Goal: Task Accomplishment & Management: Use online tool/utility

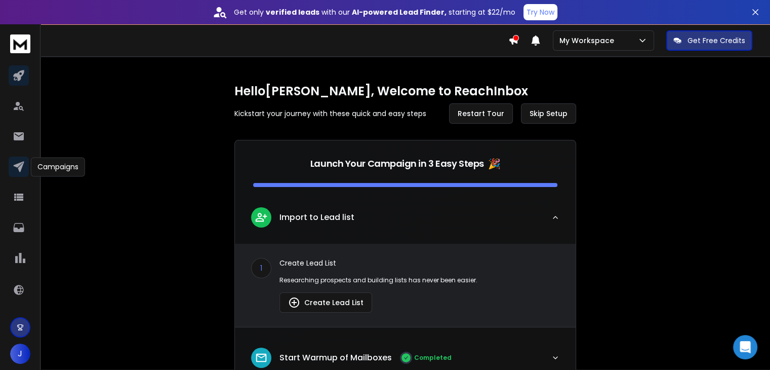
click at [16, 169] on icon at bounding box center [19, 167] width 12 height 12
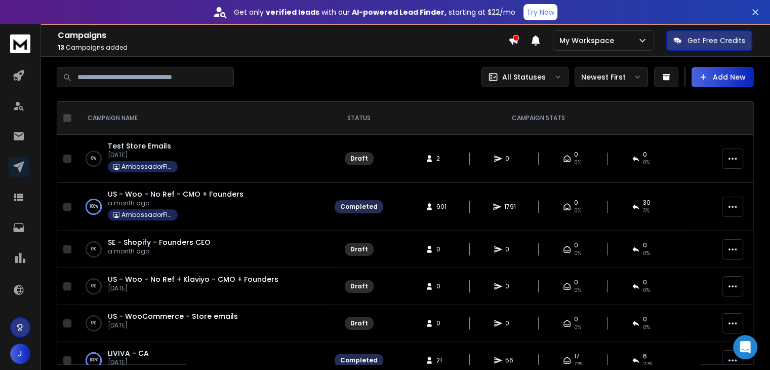
click at [51, 240] on div "Campaigns 13 Campaigns Added All Statuses Newest First Add New CAMPAIGN NAME ST…" at bounding box center [406, 216] width 730 height 318
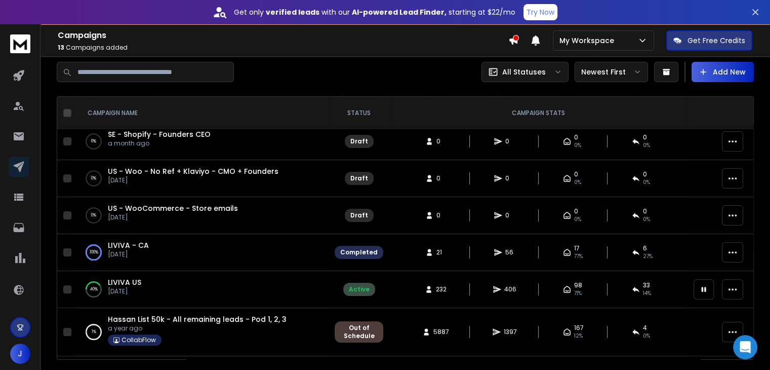
scroll to position [120, 0]
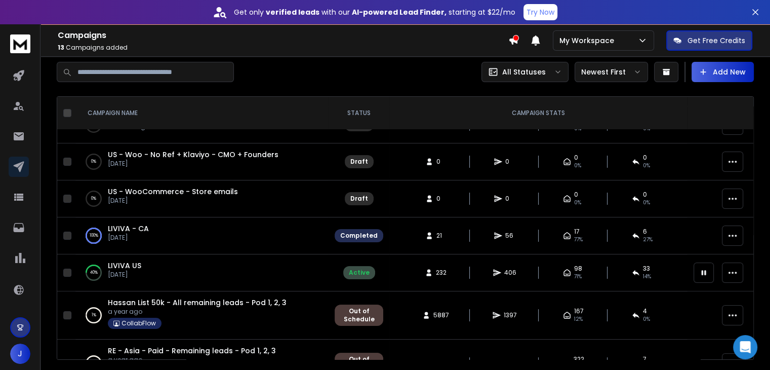
click at [128, 275] on p "[DATE]" at bounding box center [124, 274] width 33 height 8
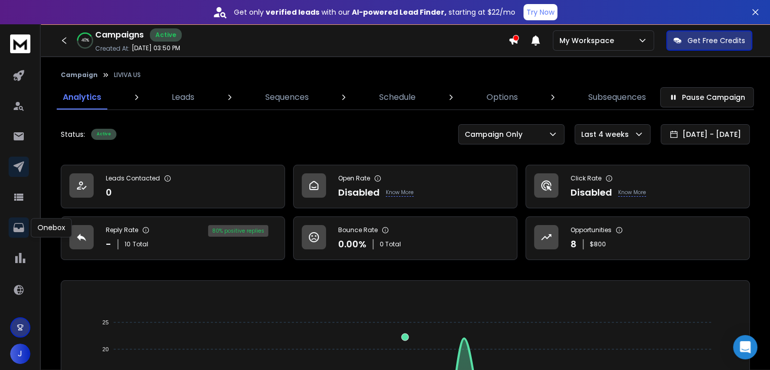
click at [14, 223] on icon at bounding box center [19, 227] width 12 height 12
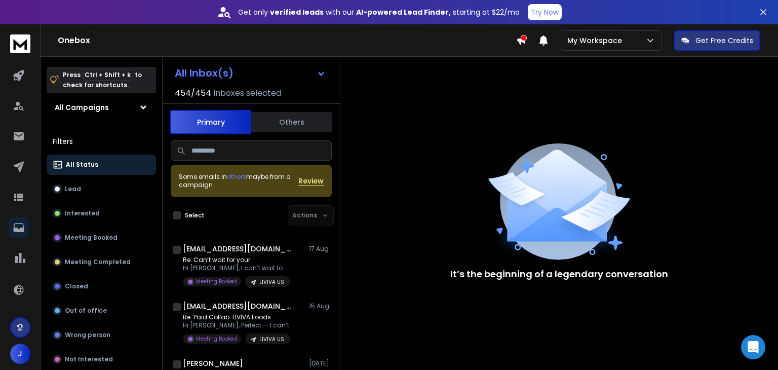
click at [338, 252] on div "[EMAIL_ADDRESS][DOMAIN_NAME] [DATE] Re: Can’t wait for your Hi [PERSON_NAME], I…" at bounding box center [251, 373] width 177 height 274
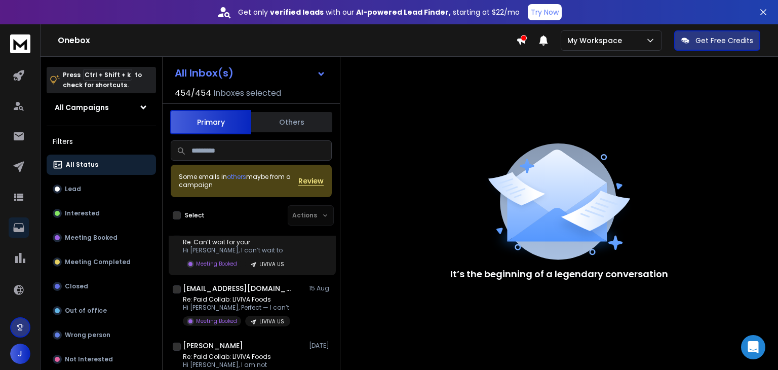
click at [304, 245] on div "Re: Can’t wait for your Hi [PERSON_NAME], I can’t wait to Meeting Booked LIVIVA…" at bounding box center [257, 253] width 149 height 31
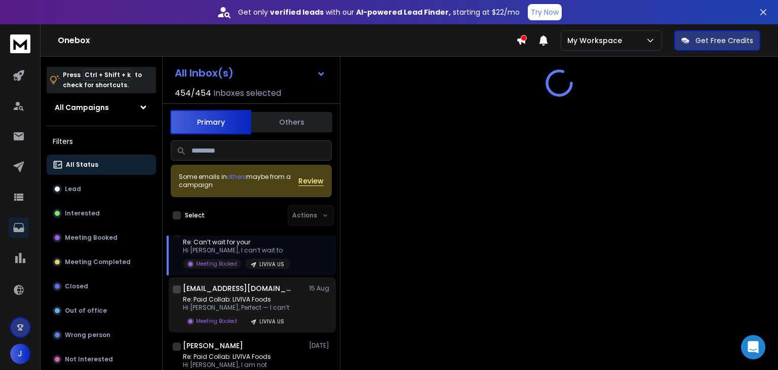
click at [276, 279] on div "[EMAIL_ADDRESS][DOMAIN_NAME] [DATE] Re: Paid Collab: LIVIVA Foods Hi [PERSON_NA…" at bounding box center [252, 304] width 167 height 55
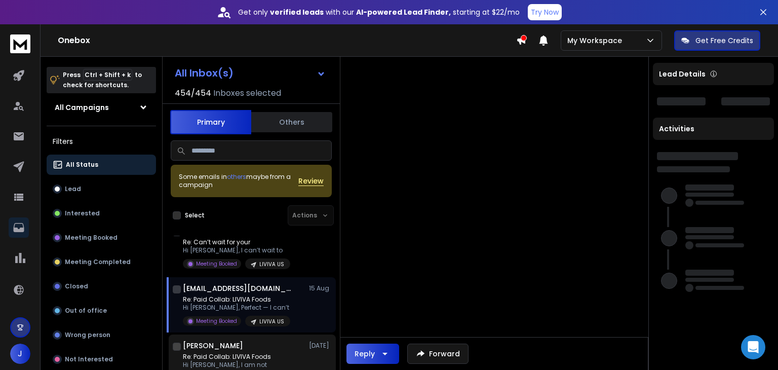
click at [246, 345] on div "[PERSON_NAME] [DATE]" at bounding box center [257, 345] width 149 height 10
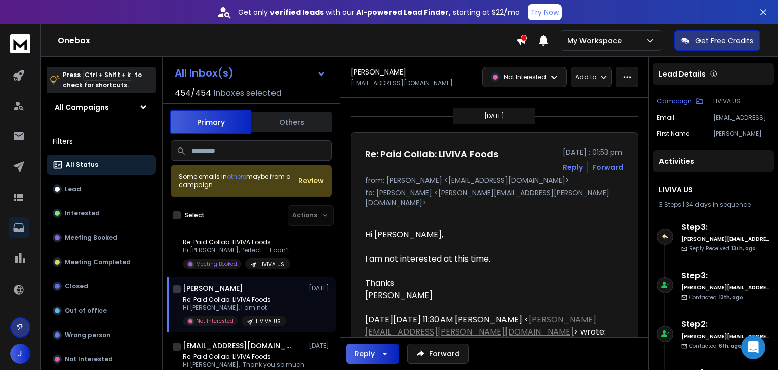
scroll to position [97, 0]
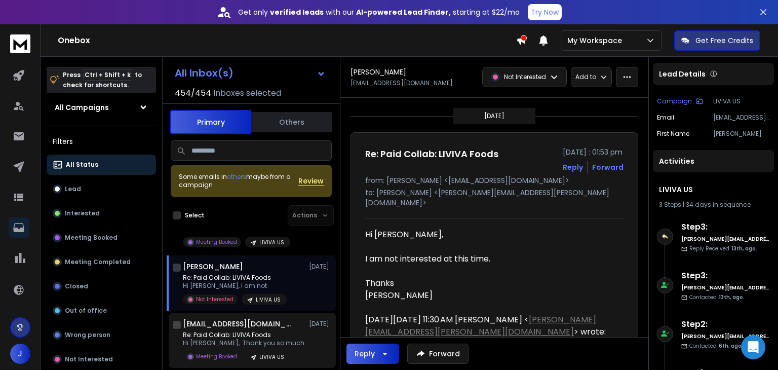
click at [280, 333] on p "Re: Paid Collab: LIVIVA Foods" at bounding box center [244, 335] width 122 height 8
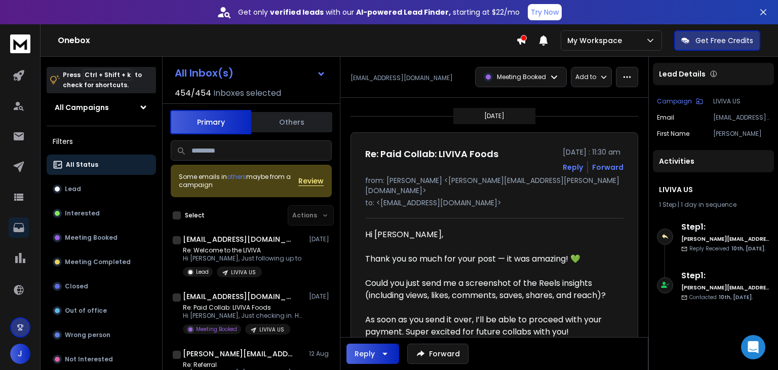
scroll to position [243, 0]
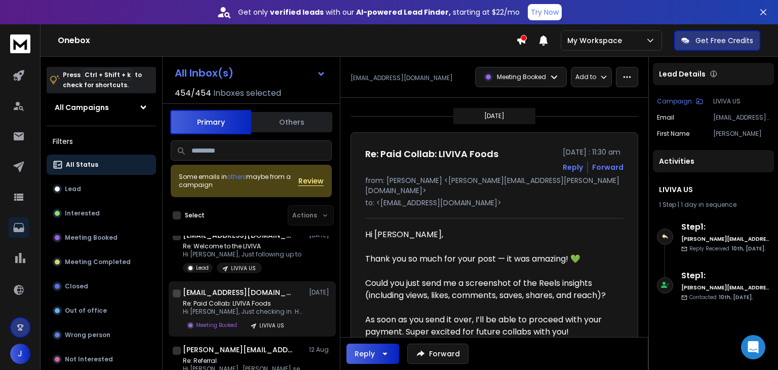
click at [294, 303] on div "Re: Paid Collab: LIVIVA Foods Hi [PERSON_NAME], Just checking in. Have Meeting …" at bounding box center [257, 314] width 149 height 31
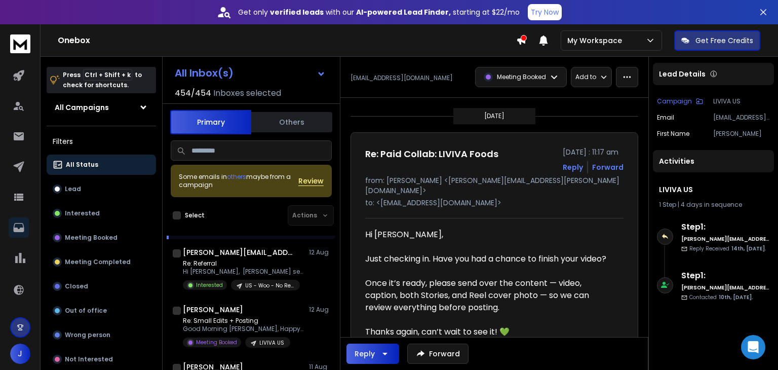
scroll to position [348, 0]
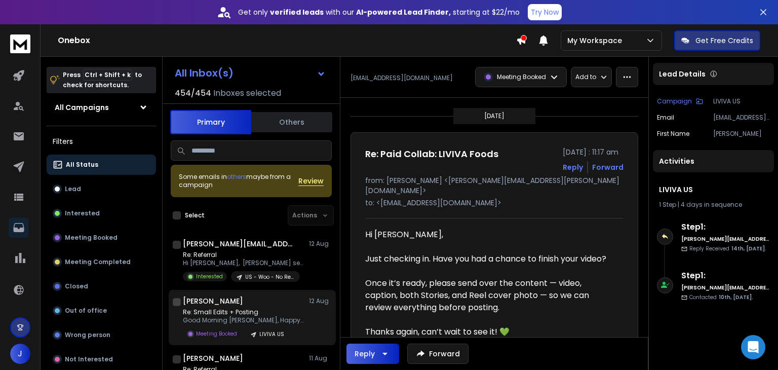
click at [286, 309] on p "Re: Small Edits + Posting" at bounding box center [244, 312] width 122 height 8
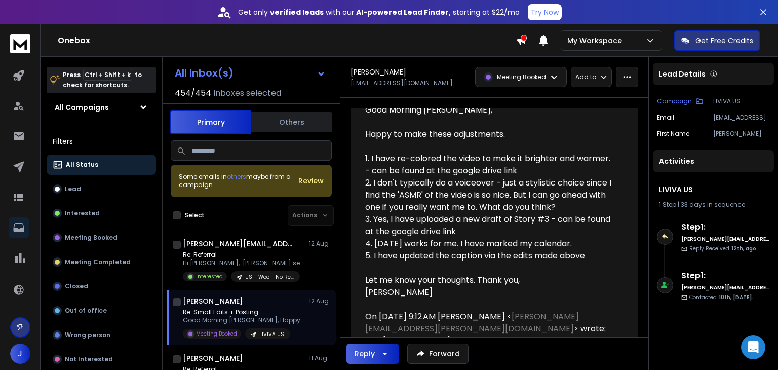
scroll to position [20, 0]
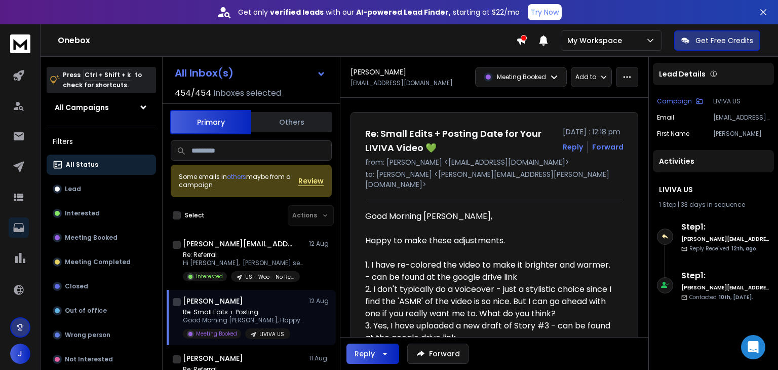
click at [584, 210] on div "Good Morning [PERSON_NAME], Happy to make these adjustments. 1. I have re-color…" at bounding box center [490, 307] width 250 height 195
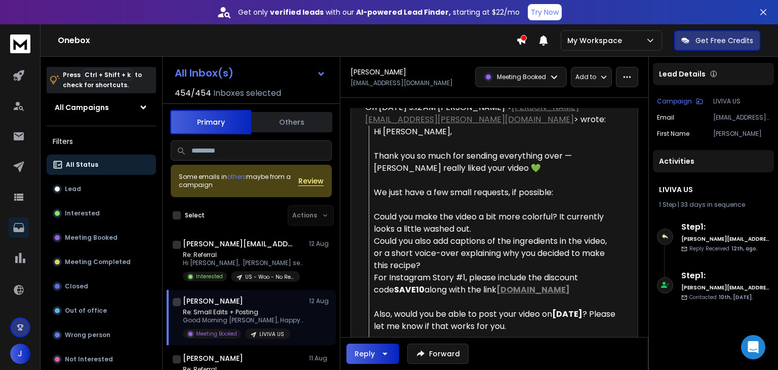
scroll to position [0, 0]
